Goal: Task Accomplishment & Management: Manage account settings

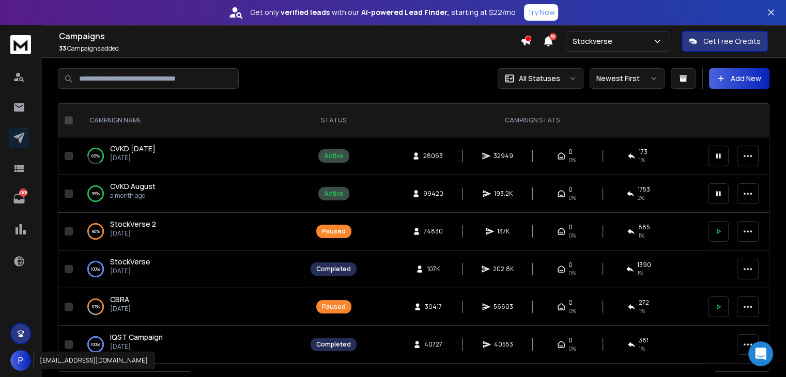
click at [19, 355] on span "P" at bounding box center [20, 360] width 21 height 21
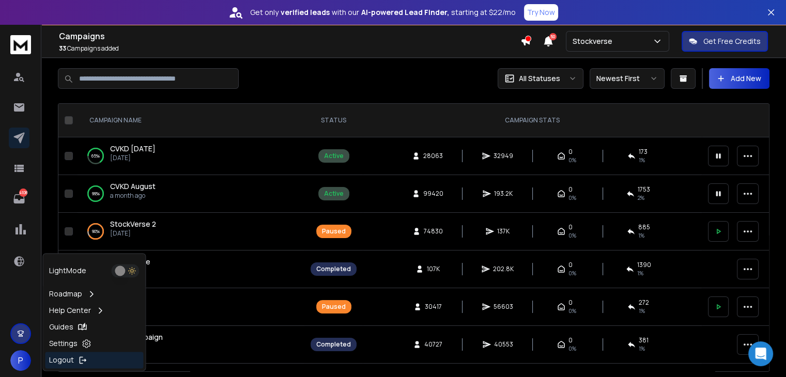
click at [62, 356] on p "Logout" at bounding box center [61, 360] width 25 height 10
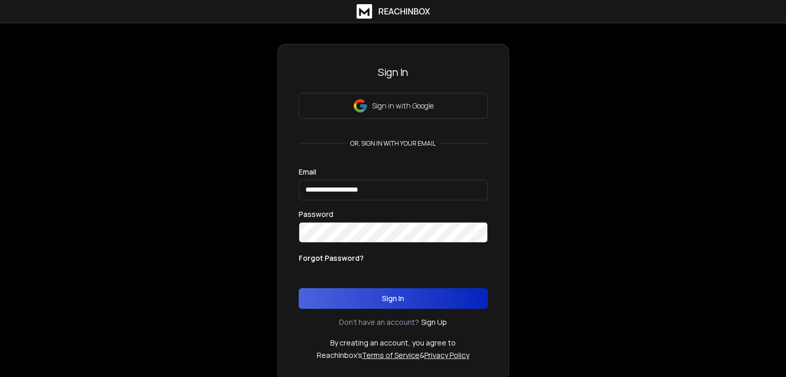
click at [327, 182] on input "**********" at bounding box center [393, 190] width 189 height 21
type input "**********"
click at [382, 297] on button "Sign In" at bounding box center [393, 298] width 189 height 21
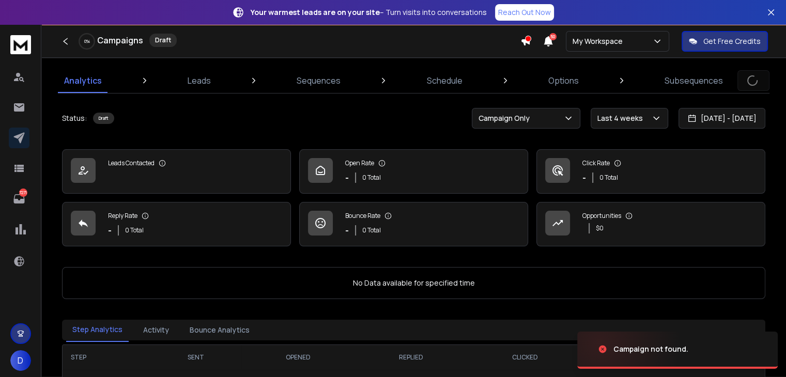
click at [0, 377] on nordpass-portal at bounding box center [0, 377] width 0 height 0
click at [6, 134] on div "7271 D" at bounding box center [20, 203] width 41 height 356
click at [12, 135] on link at bounding box center [19, 138] width 21 height 21
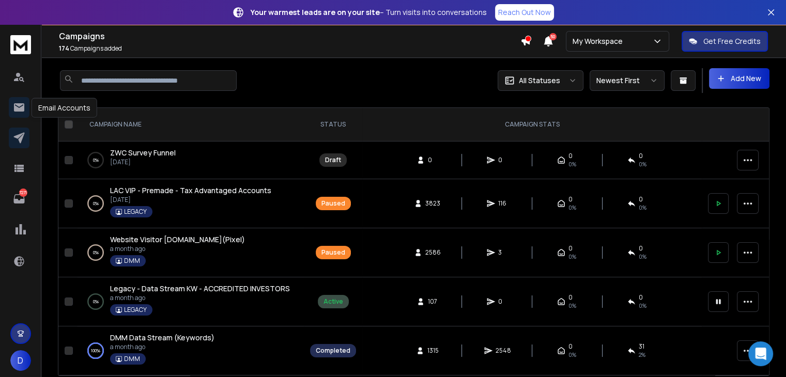
click at [19, 105] on icon at bounding box center [19, 107] width 10 height 8
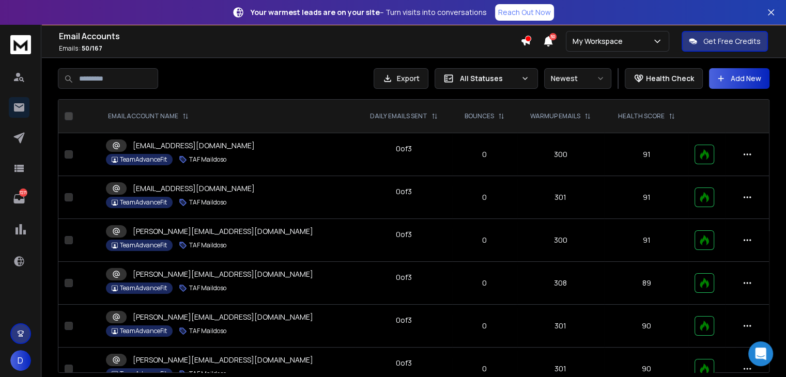
click at [14, 101] on icon at bounding box center [19, 107] width 12 height 12
click at [388, 145] on td "0 of 3" at bounding box center [403, 146] width 96 height 27
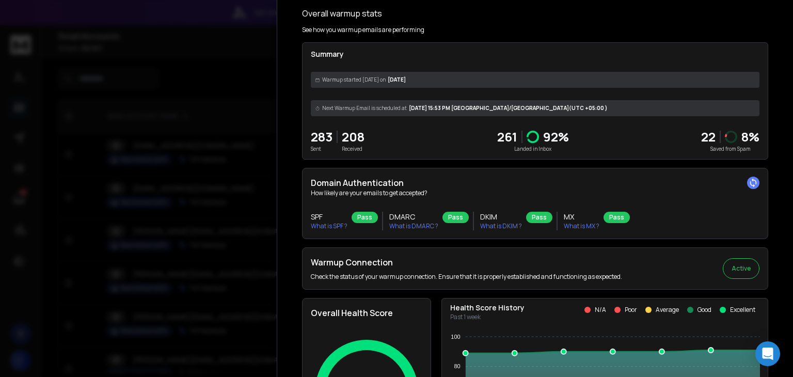
scroll to position [5, 0]
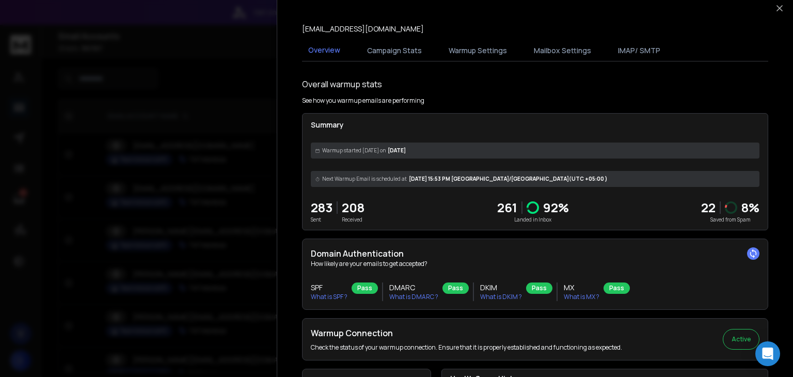
click at [384, 42] on button "Campaign Stats" at bounding box center [394, 50] width 67 height 23
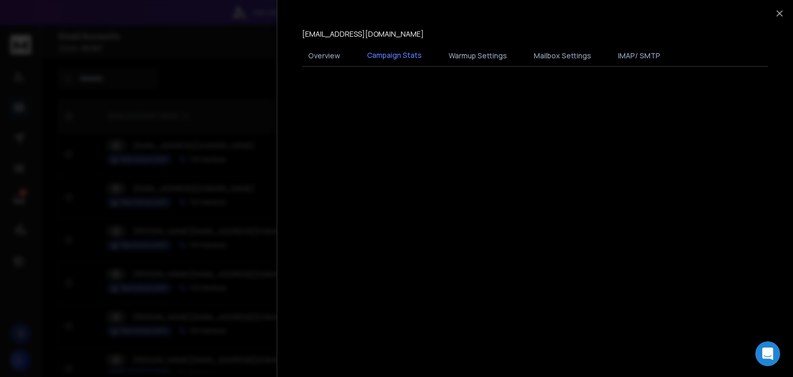
scroll to position [0, 0]
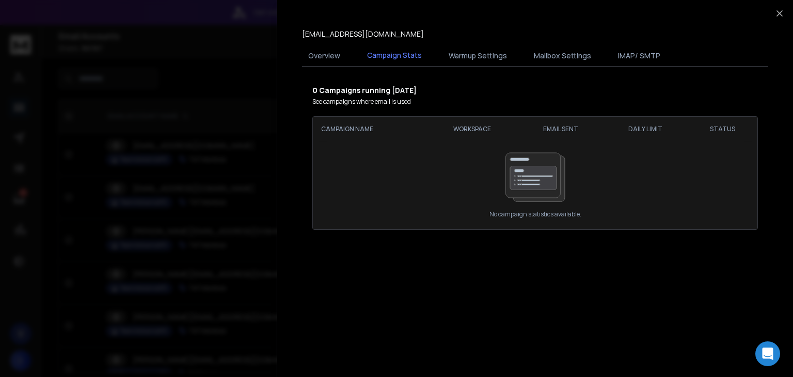
click at [476, 46] on button "Warmup Settings" at bounding box center [478, 55] width 71 height 23
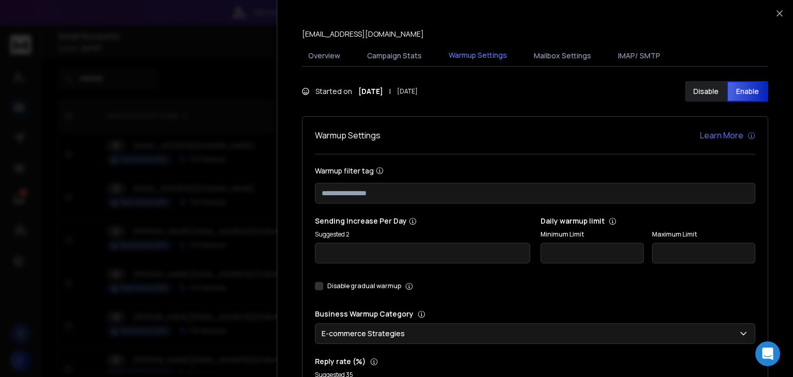
click at [553, 53] on button "Mailbox Settings" at bounding box center [563, 55] width 70 height 23
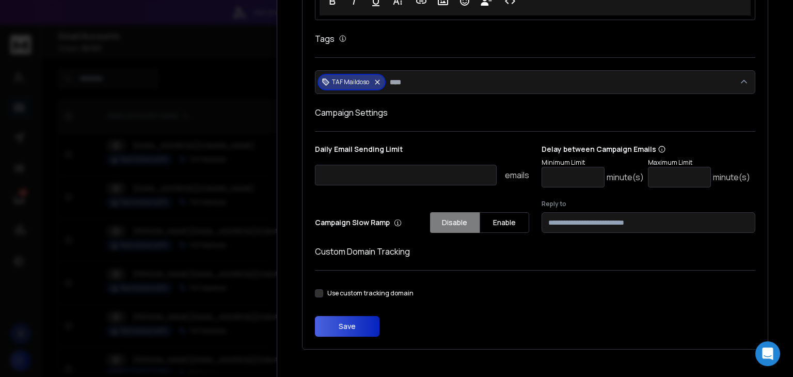
scroll to position [242, 0]
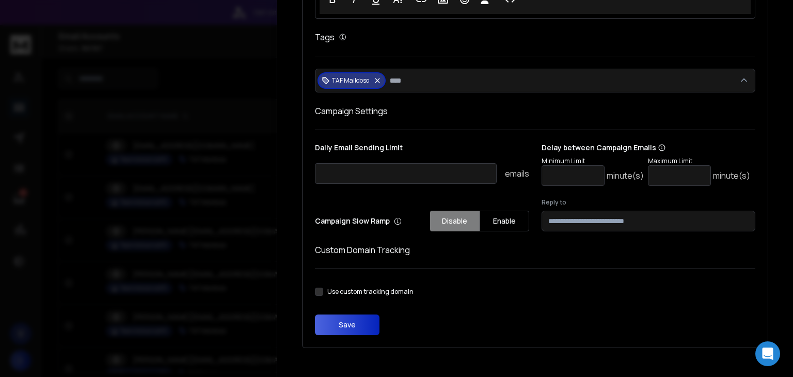
click at [192, 114] on div at bounding box center [396, 188] width 793 height 377
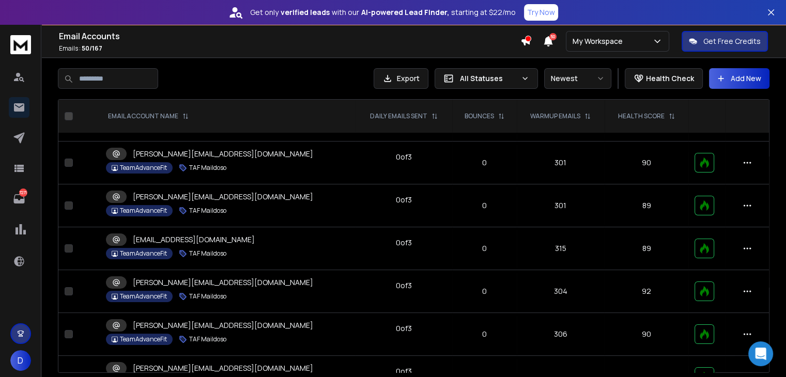
scroll to position [207, 0]
